Goal: Task Accomplishment & Management: Manage account settings

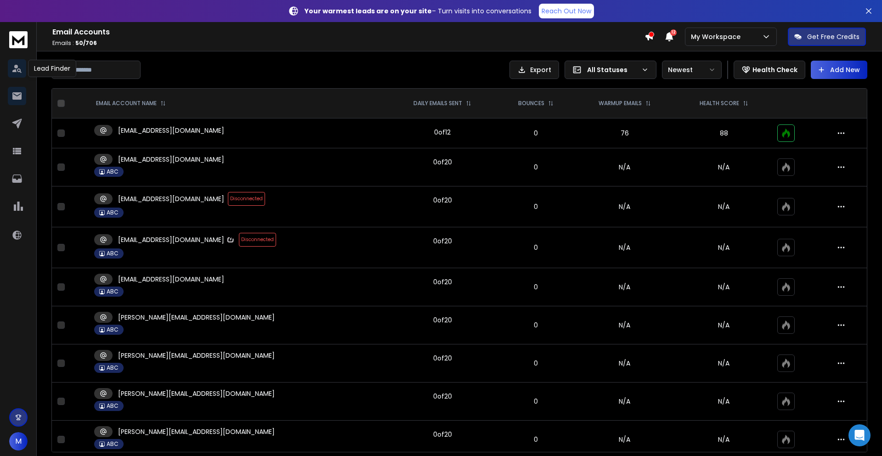
click at [20, 71] on icon at bounding box center [16, 70] width 9 height 5
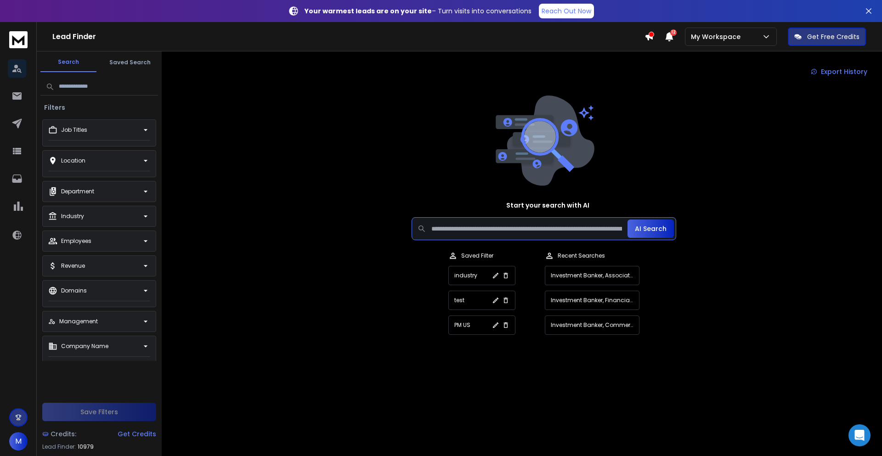
click at [872, 7] on icon at bounding box center [869, 11] width 8 height 8
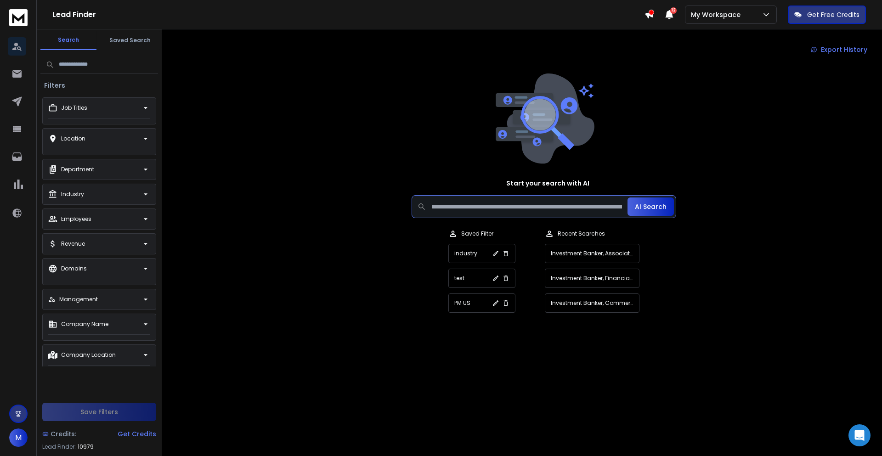
click at [719, 328] on div "Your warmest leads are on your site – Turn visits into conversations Reach Out …" at bounding box center [441, 228] width 882 height 456
click at [672, 126] on div "Export History Start your search with AI" at bounding box center [543, 113] width 735 height 147
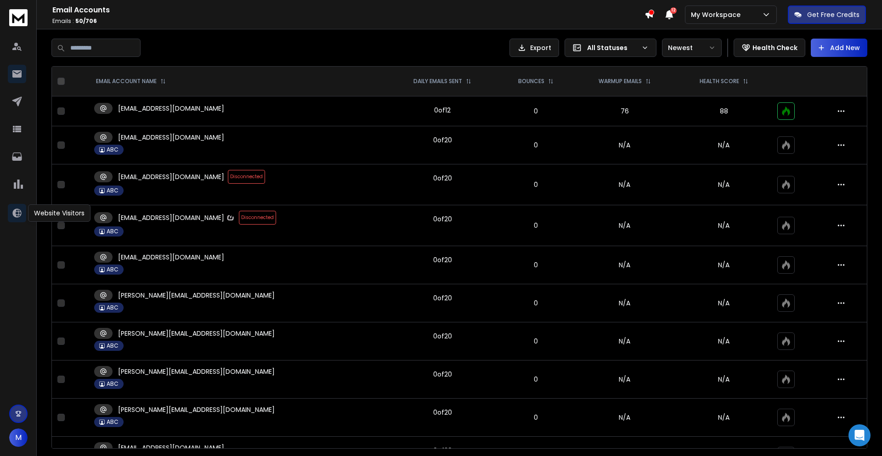
click at [17, 220] on link at bounding box center [17, 213] width 18 height 18
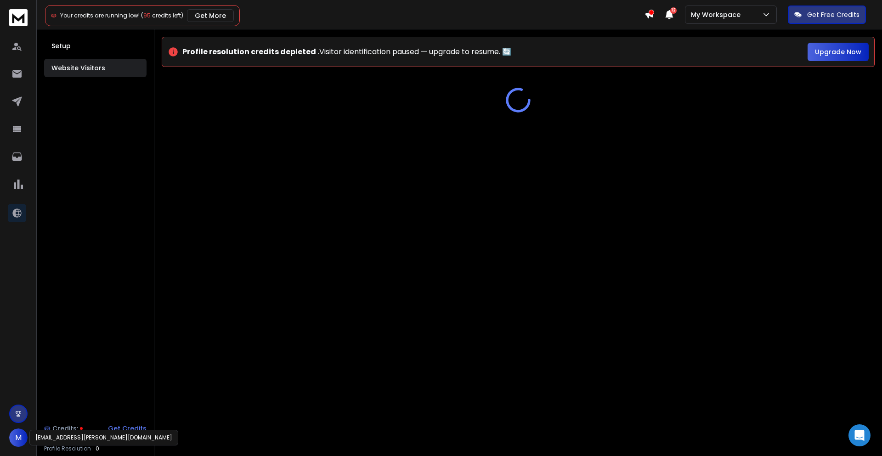
click at [21, 436] on span "M" at bounding box center [18, 438] width 18 height 18
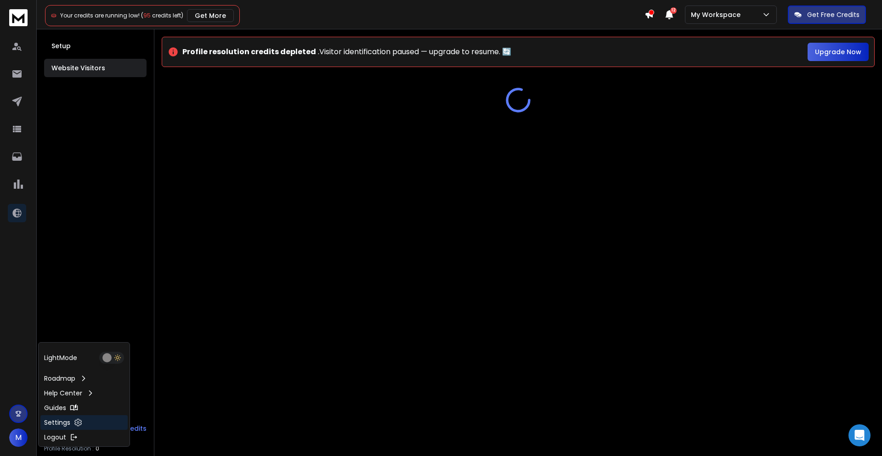
click at [53, 425] on p "Settings" at bounding box center [57, 422] width 26 height 9
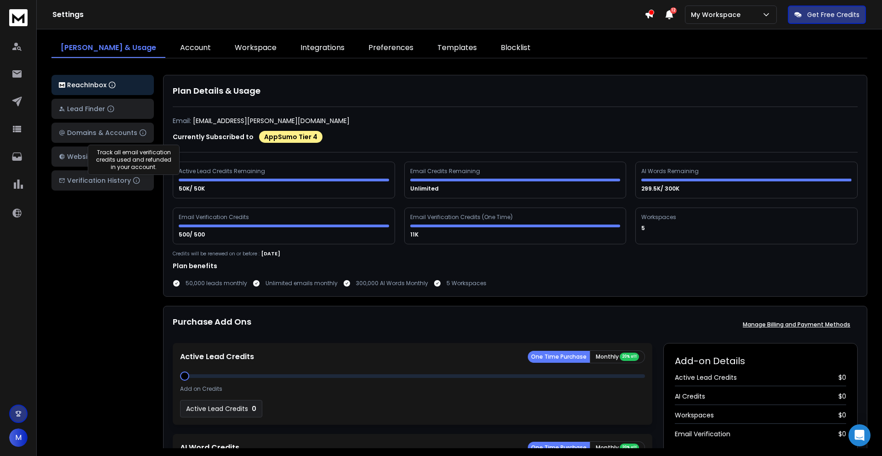
drag, startPoint x: 116, startPoint y: 162, endPoint x: 48, endPoint y: 162, distance: 68.0
click at [116, 162] on div "Track all email verification credits used and refunded in your account." at bounding box center [134, 160] width 92 height 30
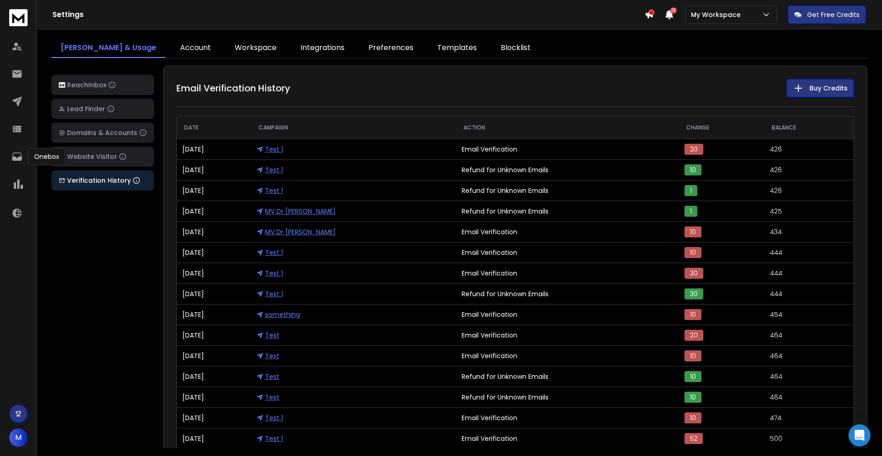
click at [83, 157] on button "Website Visitor" at bounding box center [102, 157] width 102 height 20
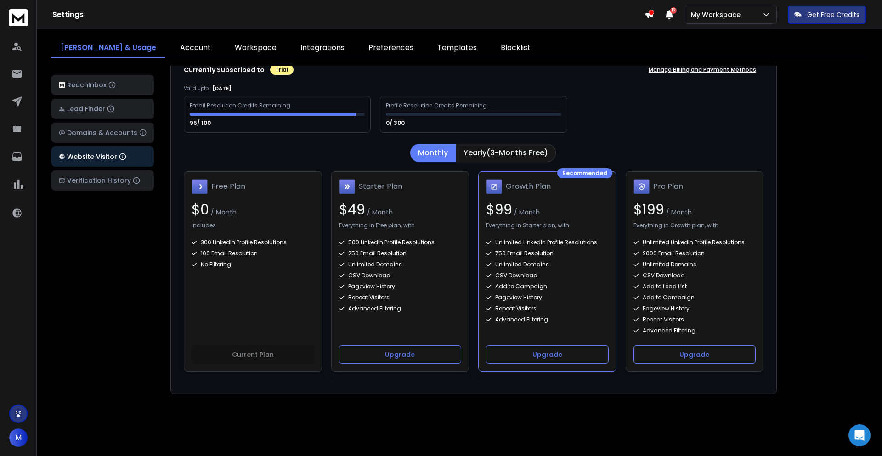
scroll to position [74, 0]
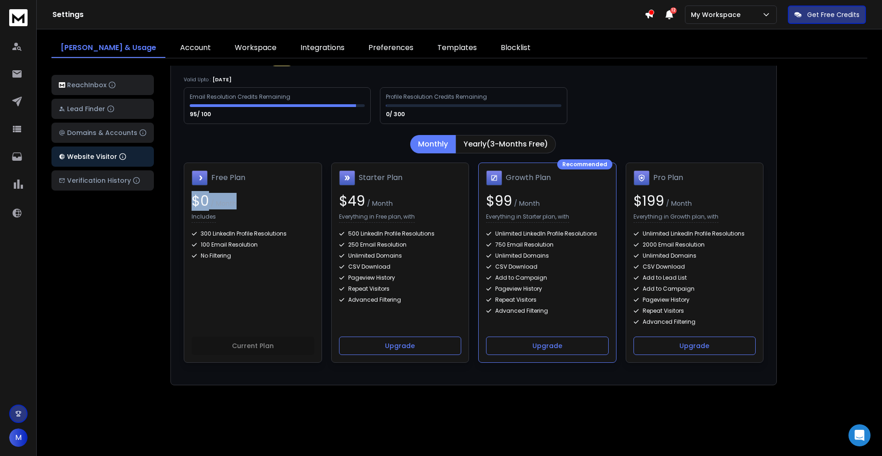
drag, startPoint x: 186, startPoint y: 204, endPoint x: 235, endPoint y: 205, distance: 48.7
click at [235, 205] on div "Free Plan $ 0 / Month Includes 300 LinkedIn Profile Resolutions 100 Email Resol…" at bounding box center [253, 263] width 138 height 201
click at [235, 205] on div "$ 0 / Month" at bounding box center [253, 201] width 123 height 17
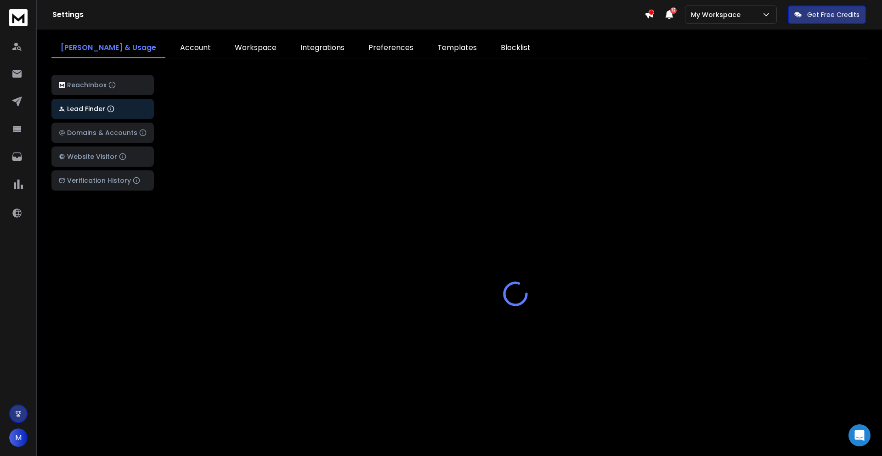
click at [85, 113] on button "Lead Finder" at bounding box center [102, 109] width 102 height 20
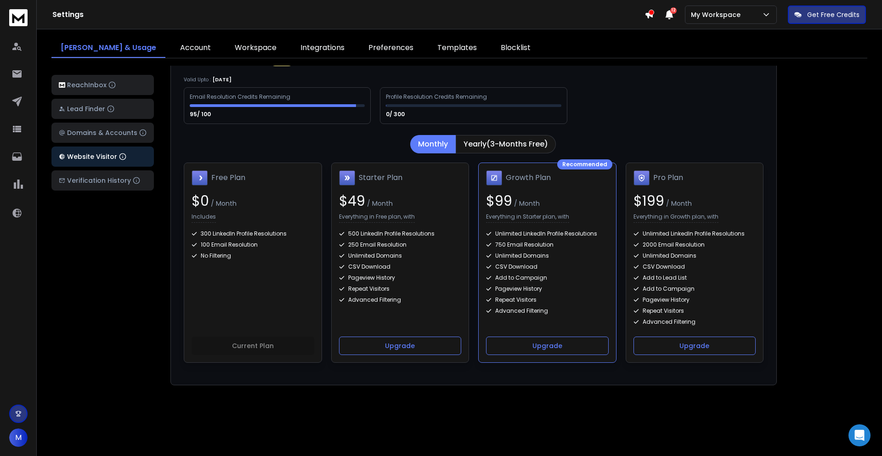
click at [80, 157] on button "Website Visitor" at bounding box center [102, 157] width 102 height 20
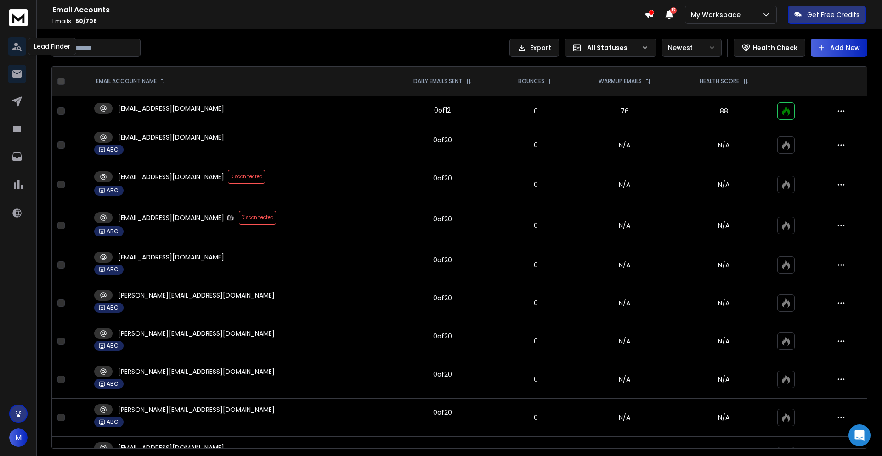
click at [17, 55] on link at bounding box center [17, 46] width 18 height 18
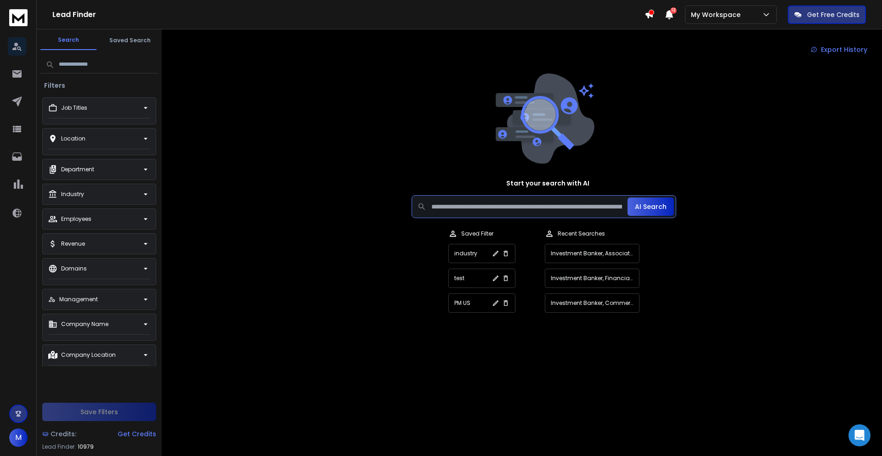
click at [554, 204] on textarea at bounding box center [526, 207] width 191 height 18
type textarea "**********"
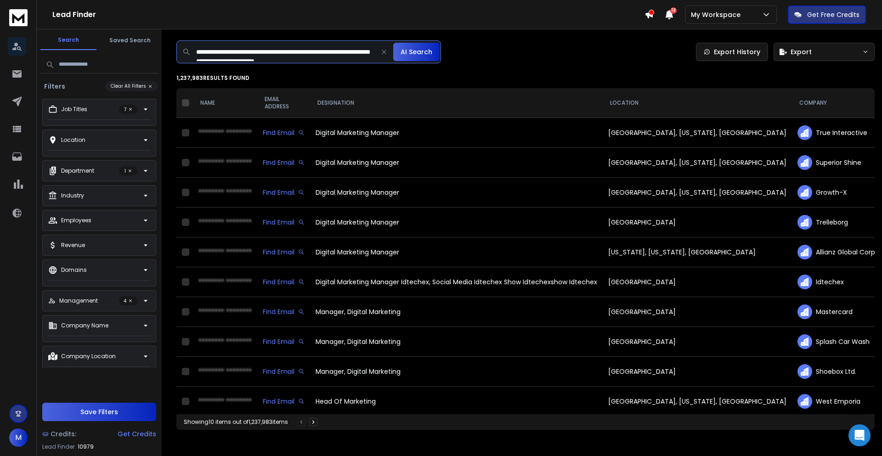
click at [137, 108] on div "7" at bounding box center [134, 109] width 31 height 9
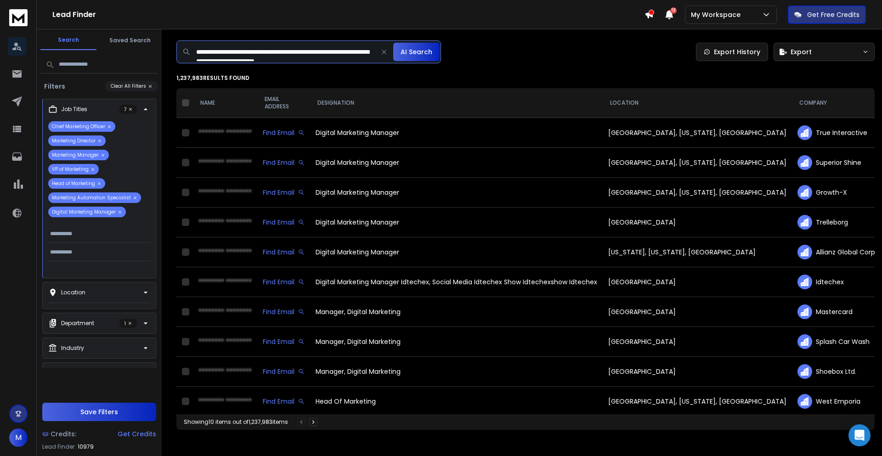
click at [141, 110] on icon at bounding box center [145, 109] width 9 height 9
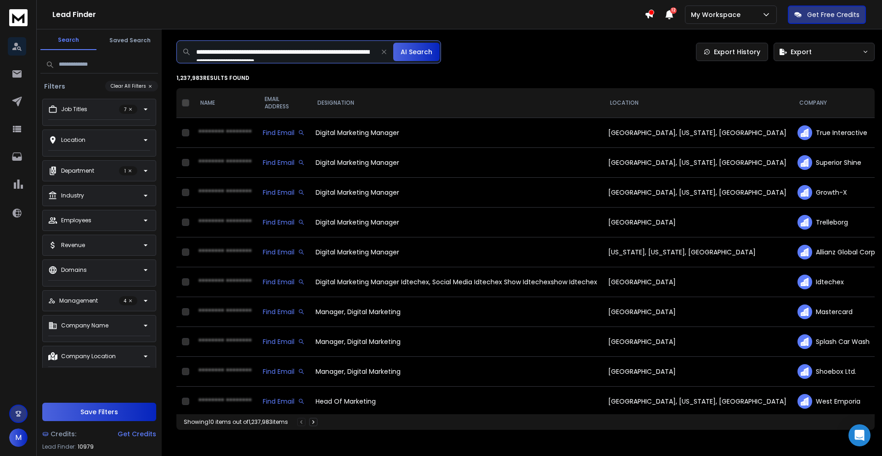
click at [145, 171] on icon at bounding box center [145, 170] width 9 height 9
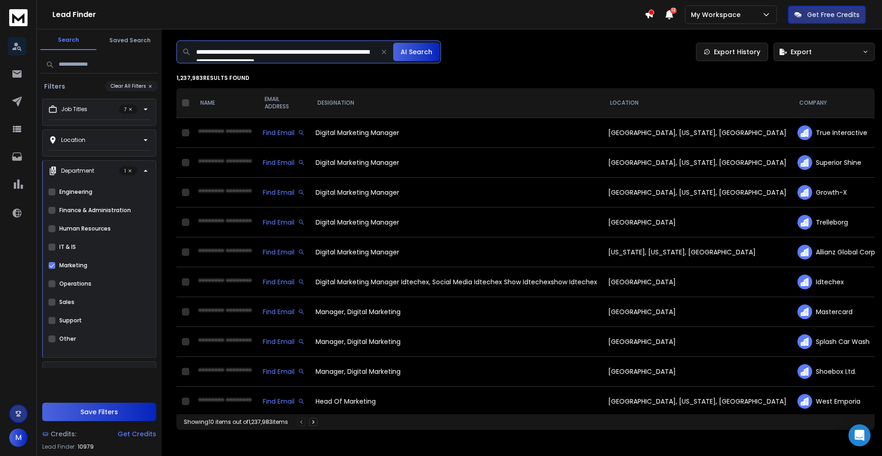
click at [145, 171] on icon at bounding box center [145, 170] width 9 height 9
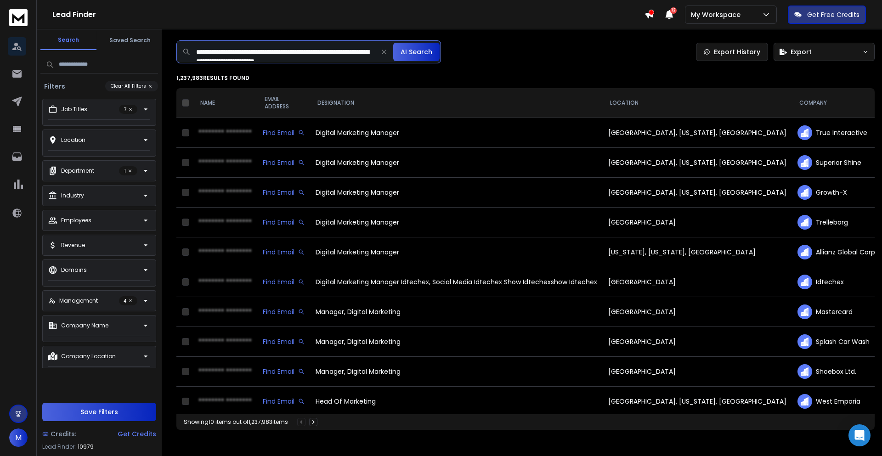
click at [144, 299] on icon at bounding box center [145, 300] width 9 height 9
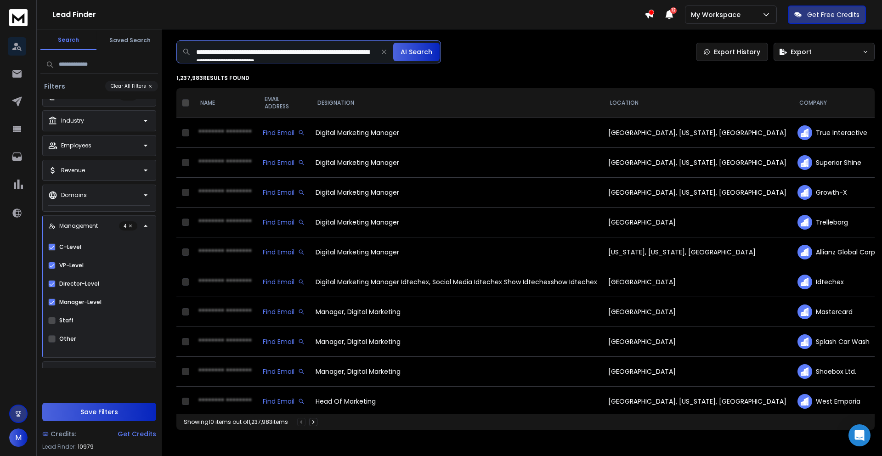
scroll to position [0, 0]
click at [143, 244] on icon at bounding box center [145, 245] width 9 height 9
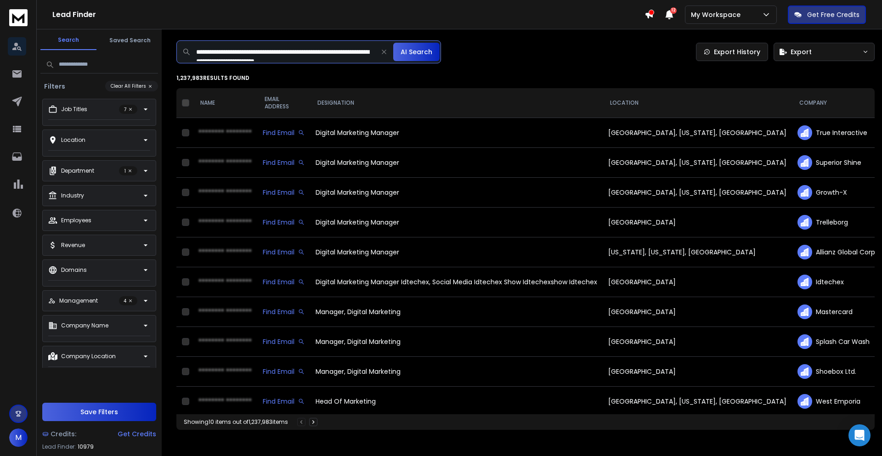
click at [384, 52] on icon at bounding box center [383, 51] width 7 height 7
click at [148, 88] on icon at bounding box center [150, 86] width 5 height 5
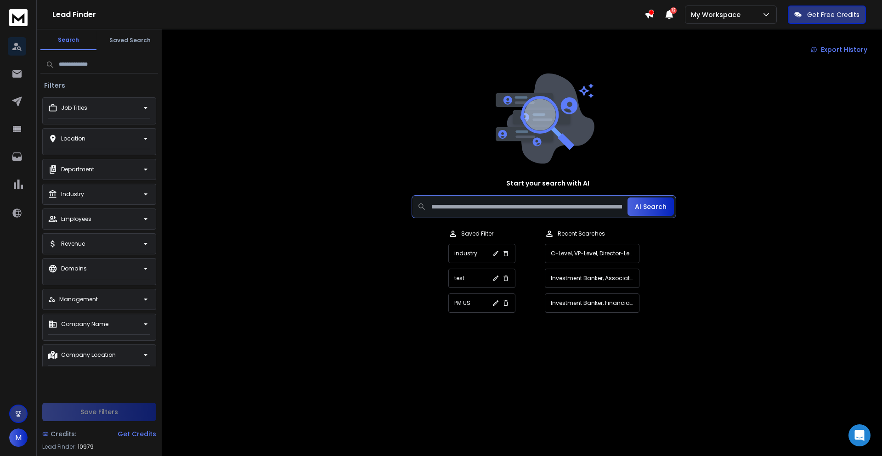
click at [489, 205] on textarea at bounding box center [526, 207] width 191 height 18
type textarea "**********"
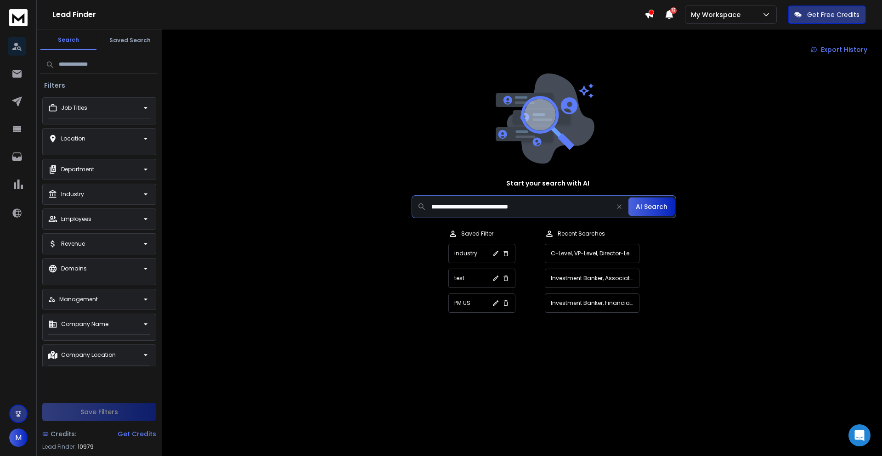
type textarea "**********"
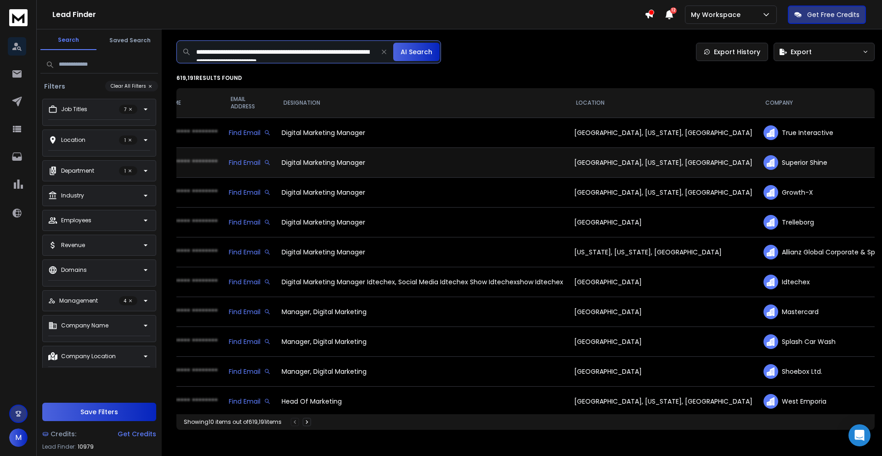
scroll to position [0, 0]
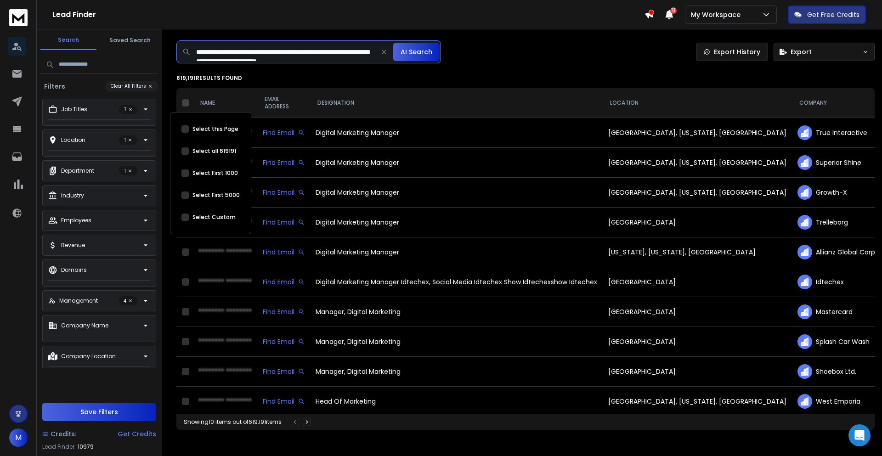
click at [185, 172] on button "Select this Page" at bounding box center [184, 173] width 7 height 7
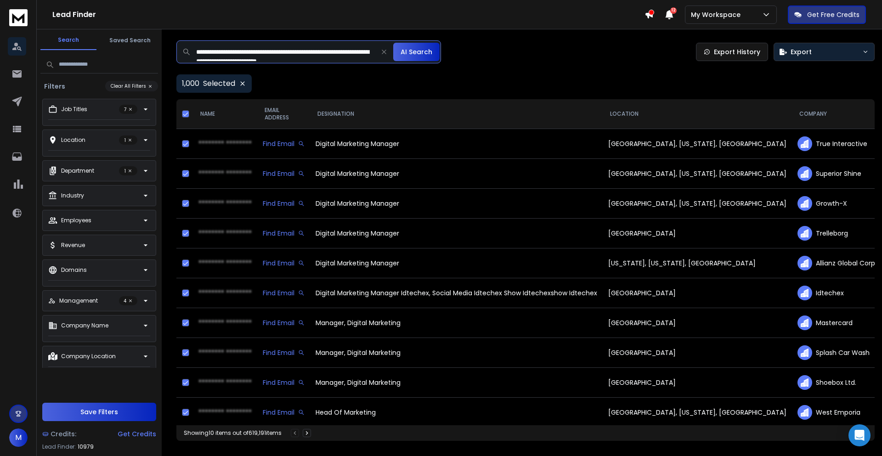
click at [818, 46] on button "Export" at bounding box center [824, 52] width 101 height 18
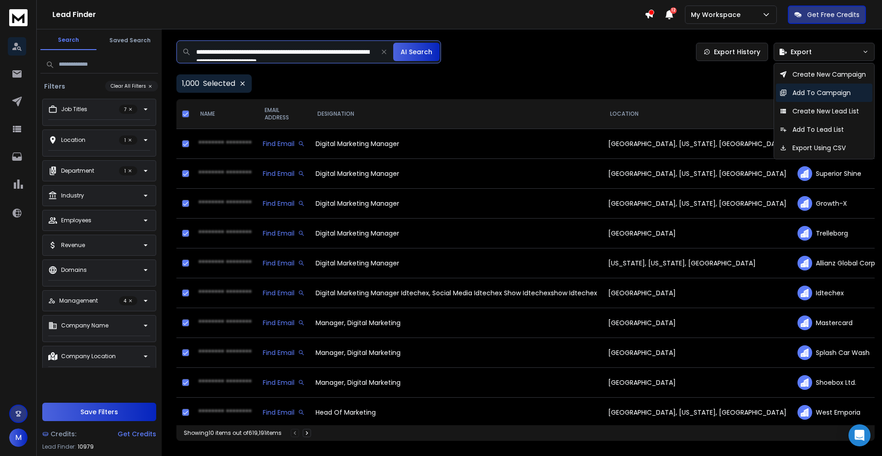
click at [825, 91] on p "Add To Campaign" at bounding box center [822, 92] width 62 height 13
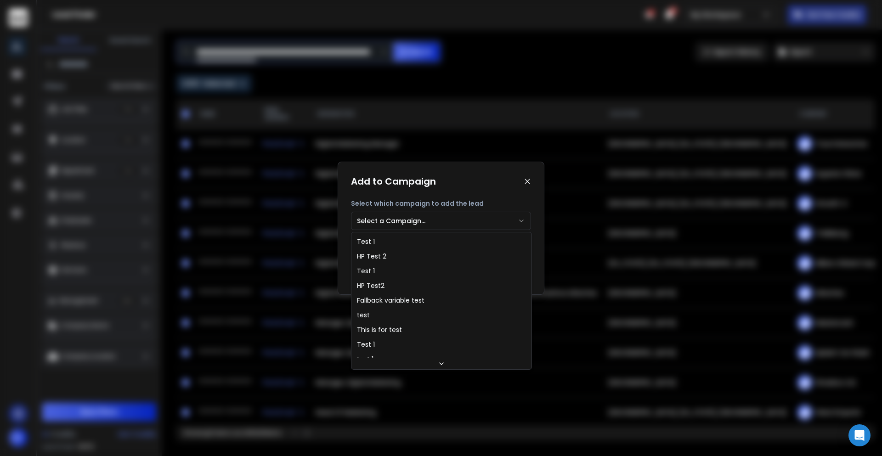
click at [392, 216] on button "Select a Campaign..." at bounding box center [441, 221] width 180 height 18
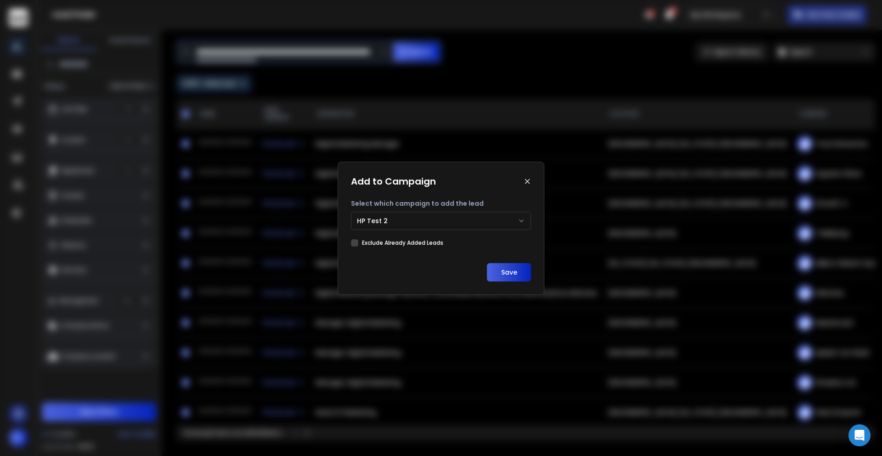
click at [399, 241] on label "Exclude Already Added Leads" at bounding box center [402, 242] width 81 height 7
click at [358, 241] on button "Exclude Already Added Leads" at bounding box center [354, 242] width 7 height 7
click at [527, 180] on icon at bounding box center [527, 181] width 7 height 7
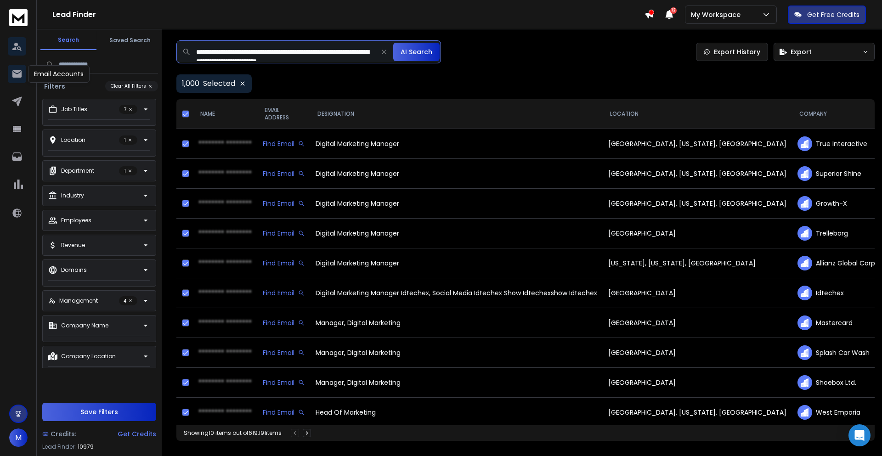
click at [13, 75] on icon at bounding box center [16, 73] width 9 height 7
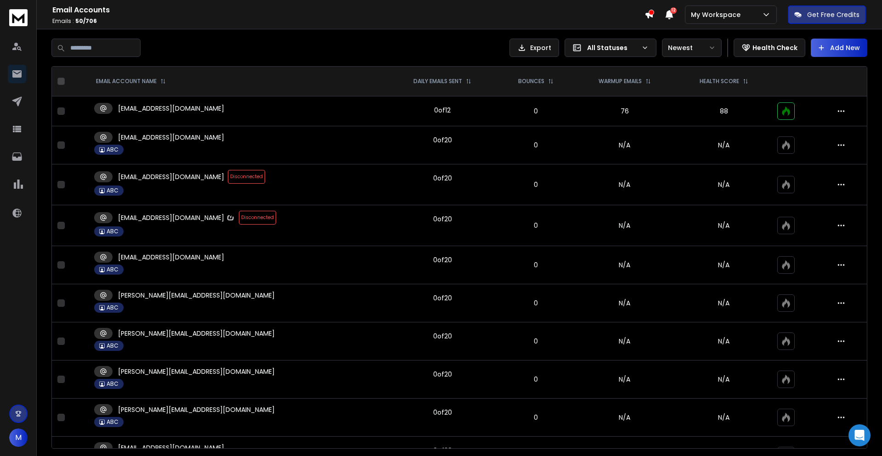
click at [62, 143] on button "button" at bounding box center [60, 144] width 7 height 7
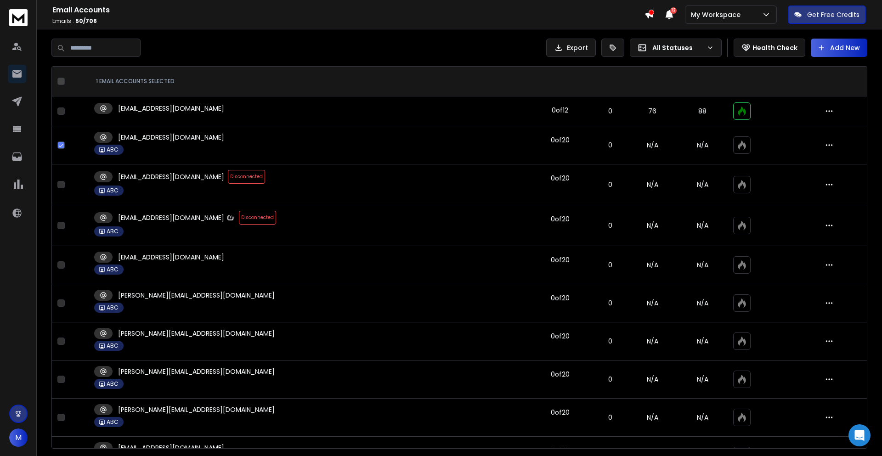
click at [62, 180] on td at bounding box center [70, 184] width 37 height 41
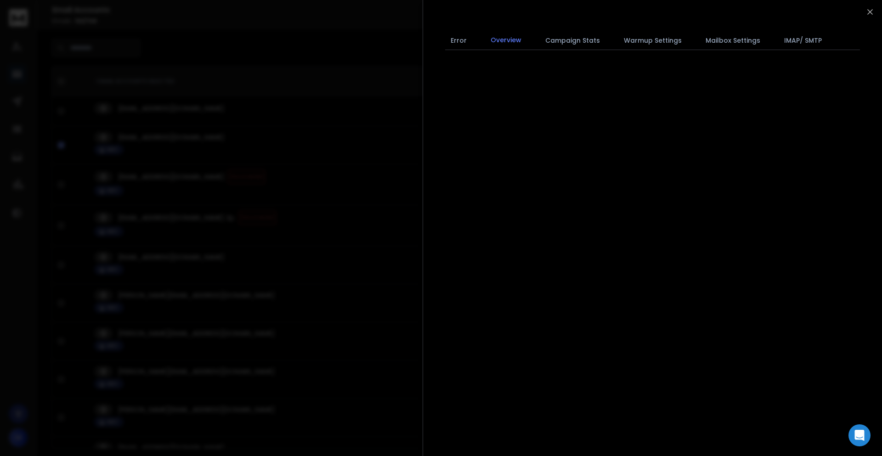
click at [60, 194] on div at bounding box center [441, 228] width 882 height 456
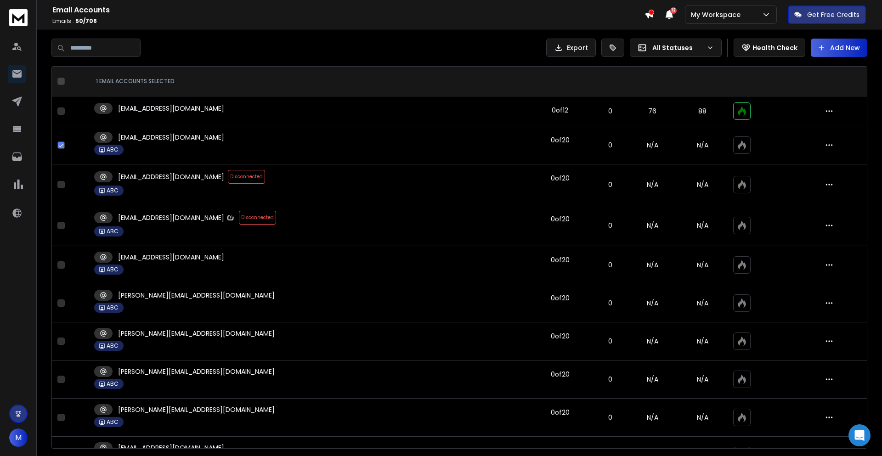
click at [63, 263] on button "button" at bounding box center [60, 264] width 7 height 7
click at [64, 305] on td at bounding box center [70, 303] width 37 height 38
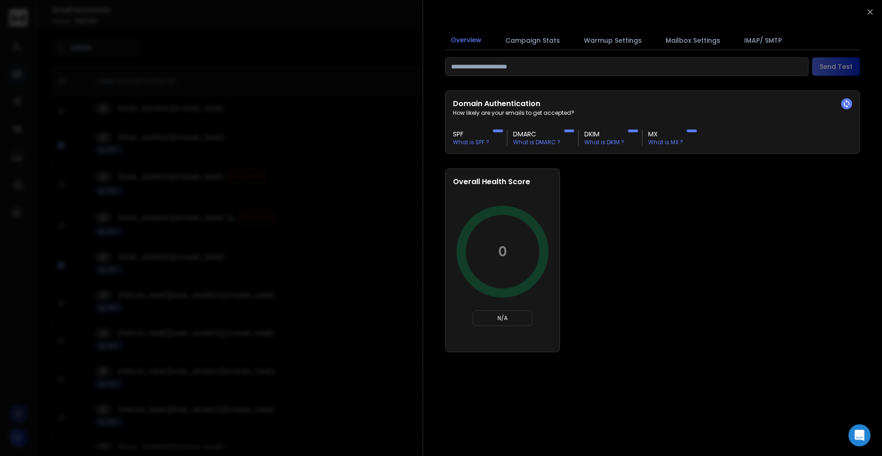
click at [62, 304] on div at bounding box center [441, 228] width 882 height 456
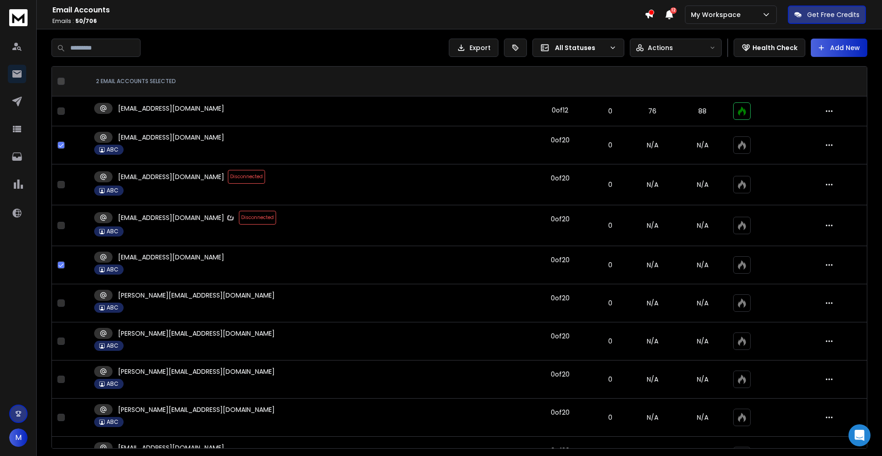
click at [62, 304] on button "button" at bounding box center [60, 303] width 7 height 7
click at [60, 346] on td at bounding box center [70, 341] width 37 height 38
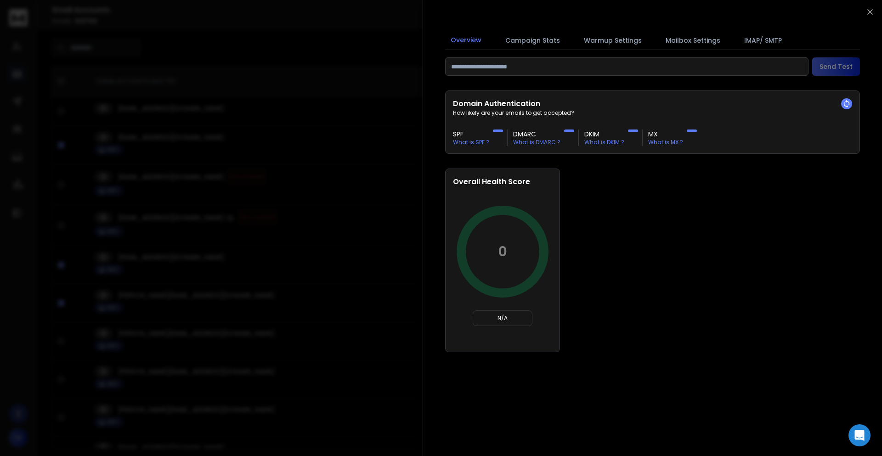
click at [62, 341] on div at bounding box center [441, 228] width 882 height 456
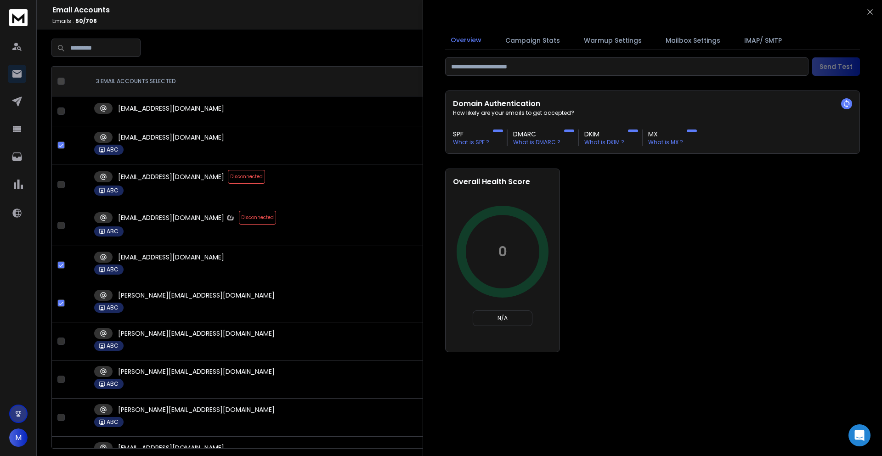
click at [62, 340] on button "button" at bounding box center [60, 341] width 7 height 7
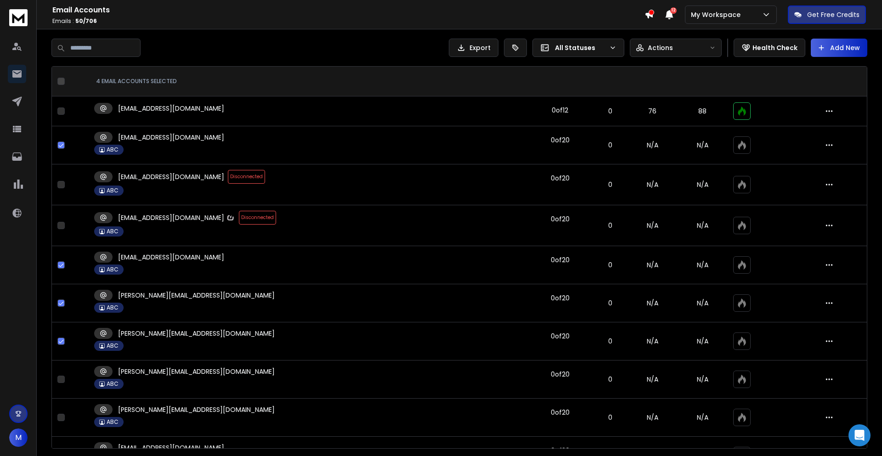
click at [62, 379] on button "button" at bounding box center [60, 379] width 7 height 7
click at [62, 415] on button "button" at bounding box center [60, 417] width 7 height 7
click at [460, 45] on icon at bounding box center [461, 47] width 9 height 9
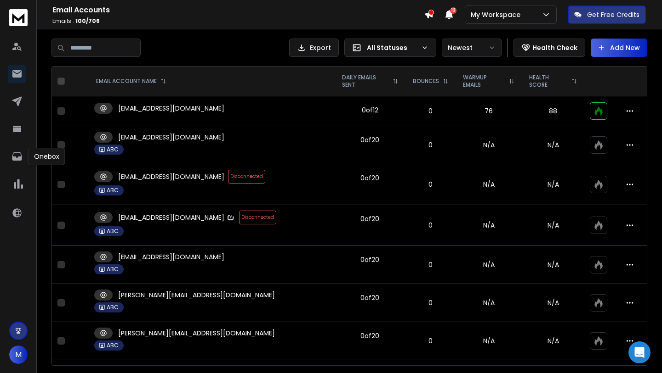
click at [17, 171] on div at bounding box center [18, 131] width 21 height 189
click at [17, 148] on link at bounding box center [17, 156] width 18 height 18
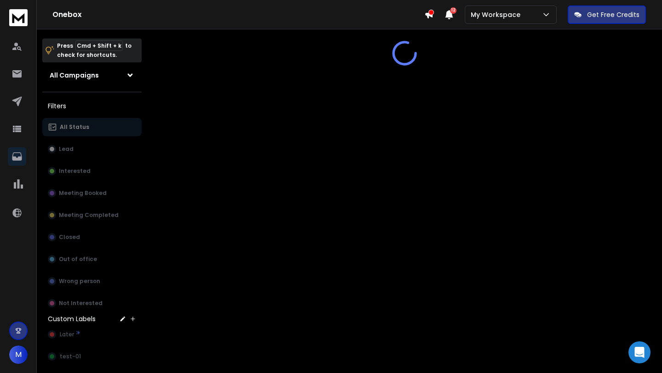
click at [155, 41] on div at bounding box center [404, 53] width 515 height 26
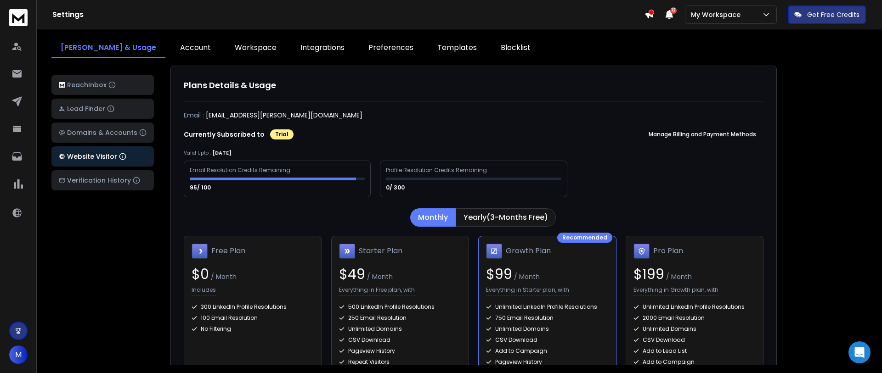
scroll to position [74, 0]
